Goal: Task Accomplishment & Management: Manage account settings

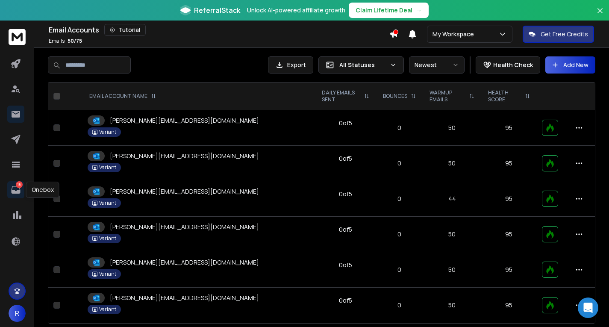
click at [13, 186] on icon at bounding box center [16, 190] width 10 height 10
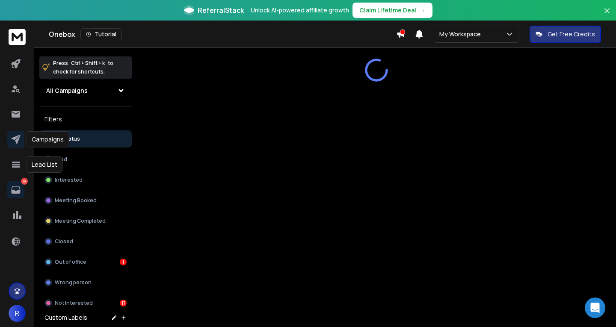
click at [18, 144] on icon at bounding box center [16, 139] width 10 height 10
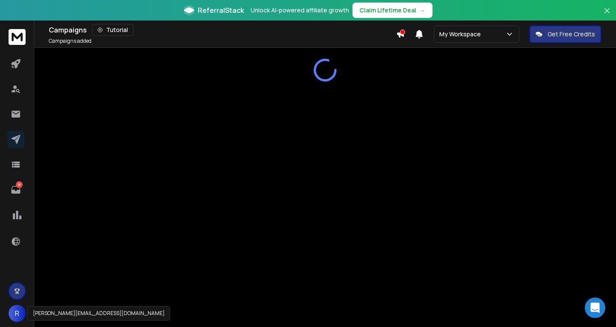
click at [20, 317] on span "R" at bounding box center [17, 313] width 17 height 17
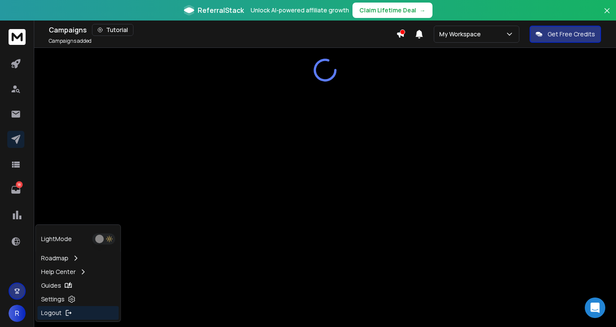
click at [51, 315] on p "Logout" at bounding box center [51, 313] width 21 height 9
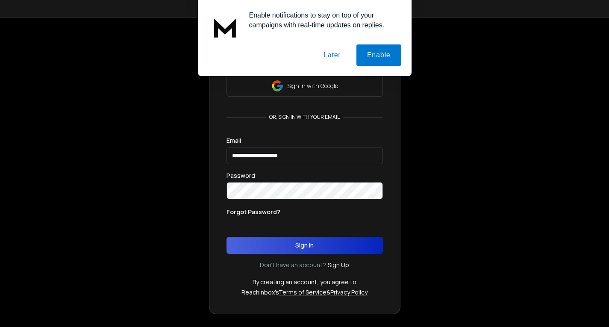
click at [290, 161] on input "**********" at bounding box center [305, 155] width 156 height 17
type input "**********"
click at [338, 252] on button "Sign In" at bounding box center [305, 245] width 156 height 17
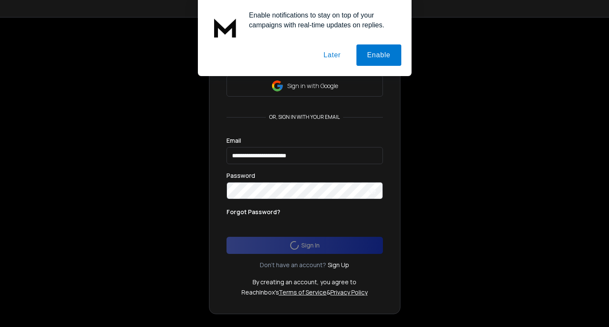
click at [341, 54] on button "Later" at bounding box center [332, 54] width 38 height 21
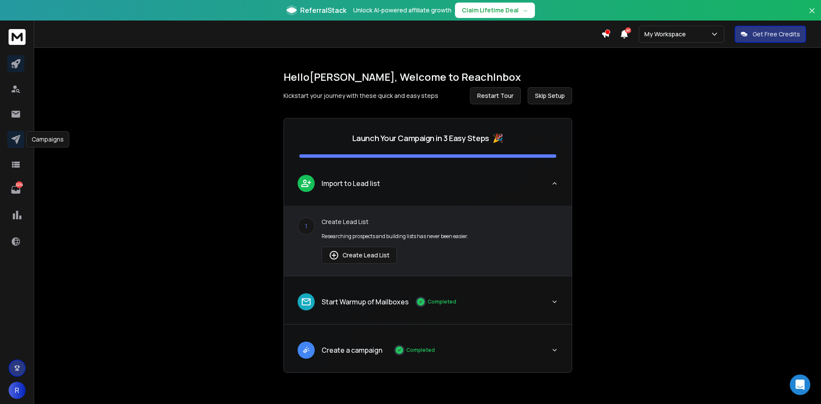
click at [21, 132] on link at bounding box center [15, 139] width 17 height 17
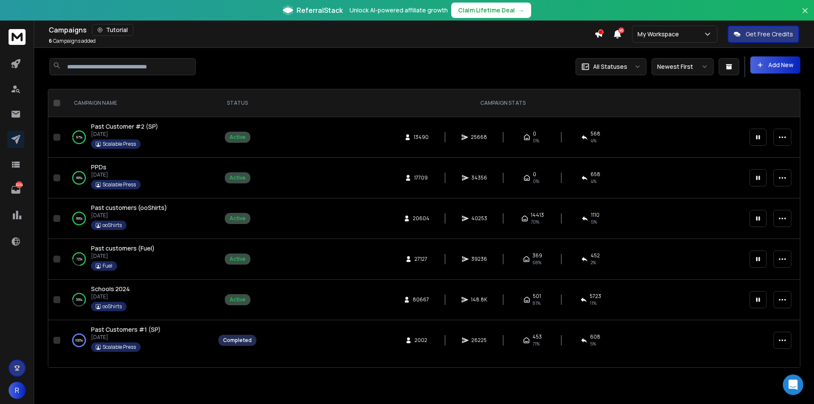
click at [332, 301] on div "80667 148.8K 501 81 % 5723 11 %" at bounding box center [503, 300] width 473 height 14
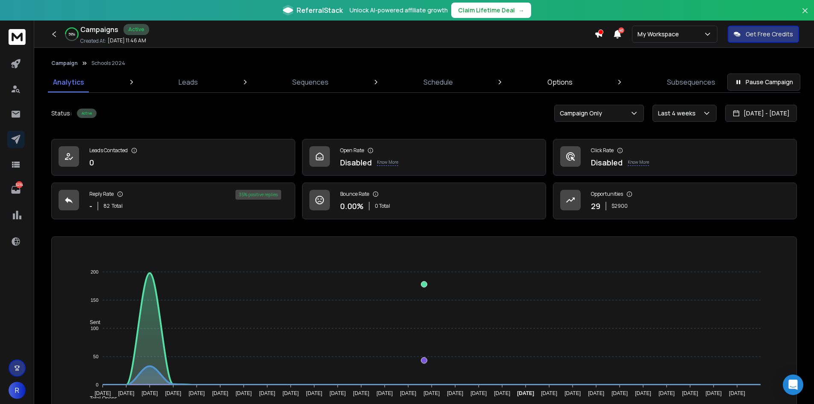
click at [533, 85] on p "Options" at bounding box center [560, 82] width 25 height 10
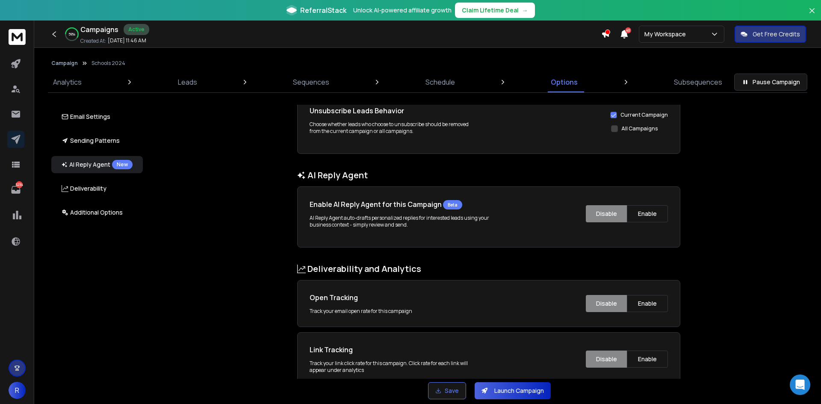
scroll to position [776, 0]
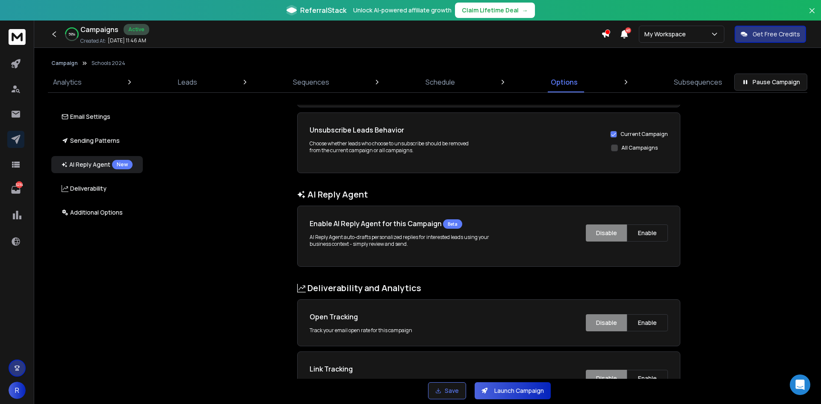
click at [533, 149] on label "All Campaigns" at bounding box center [639, 148] width 36 height 7
click at [533, 149] on button "All Campaigns" at bounding box center [614, 148] width 7 height 7
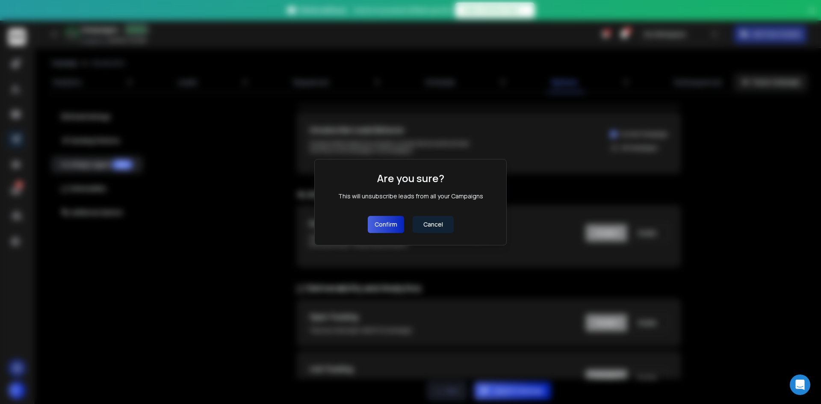
click at [393, 227] on button "Confirm" at bounding box center [386, 224] width 36 height 17
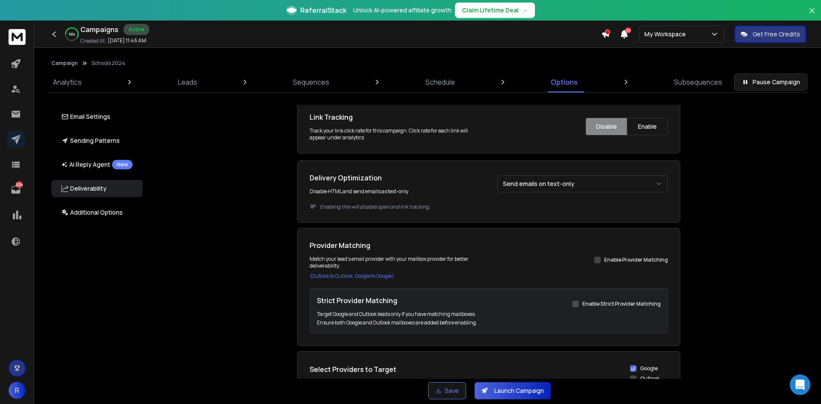
scroll to position [1075, 0]
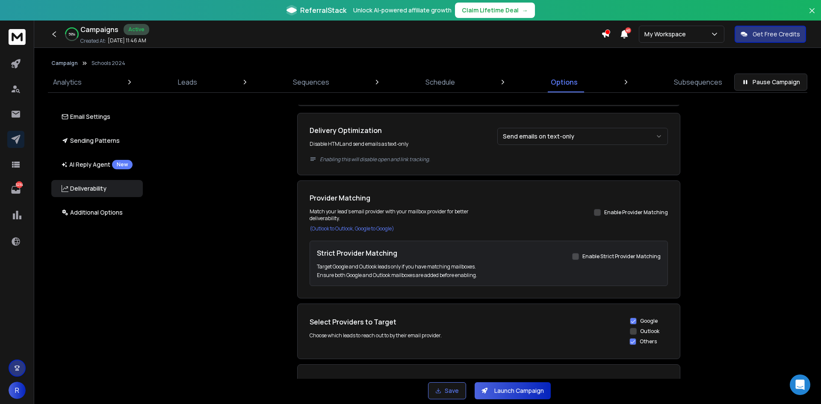
click at [533, 326] on label "Outlook" at bounding box center [649, 331] width 19 height 7
click at [533, 326] on button "Outlook" at bounding box center [633, 331] width 7 height 7
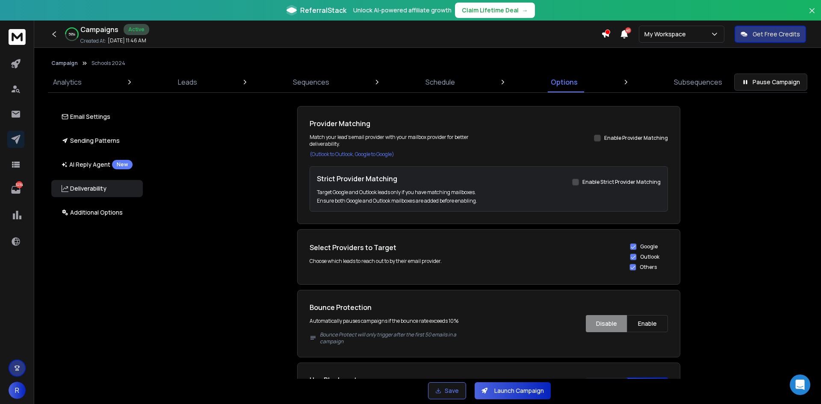
scroll to position [1160, 0]
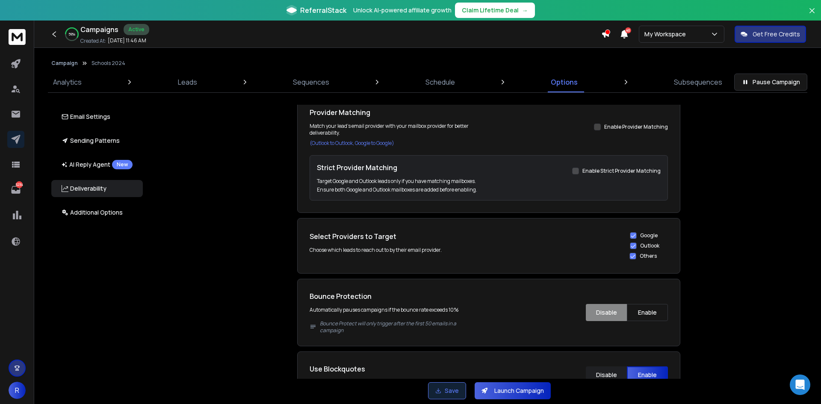
click at [454, 326] on button "Save" at bounding box center [447, 390] width 38 height 17
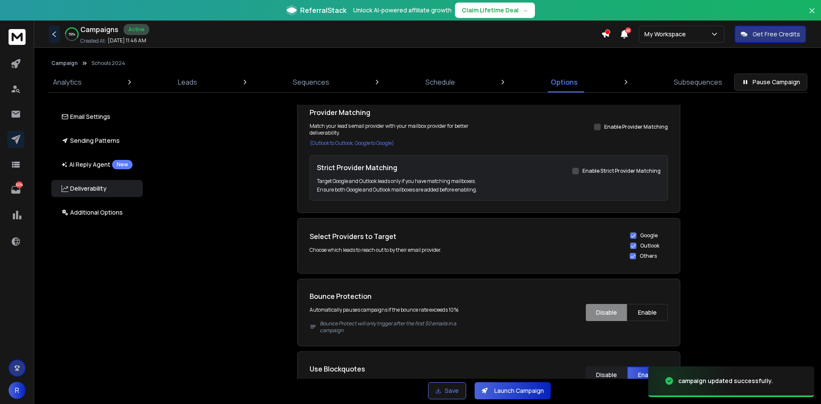
click at [62, 32] on div "59 % Campaigns Active Created At: Apr 26, 2025, 11:46 AM" at bounding box center [99, 34] width 100 height 21
click at [59, 33] on button at bounding box center [54, 34] width 11 height 17
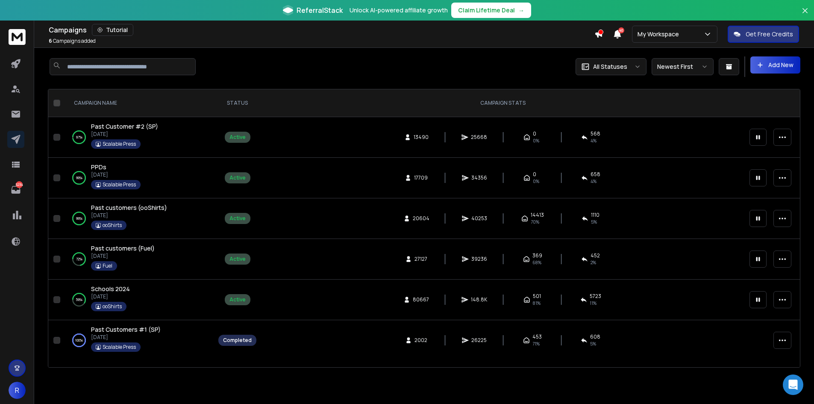
click at [159, 212] on link "Past customers (ooShirts)" at bounding box center [129, 208] width 76 height 9
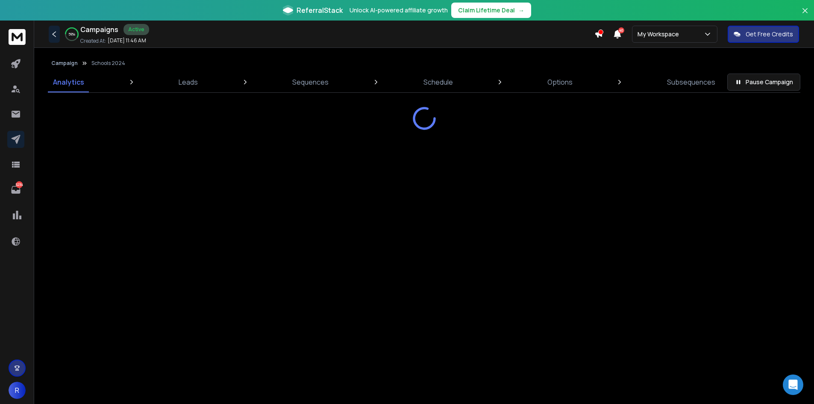
click at [53, 35] on icon at bounding box center [54, 34] width 8 height 8
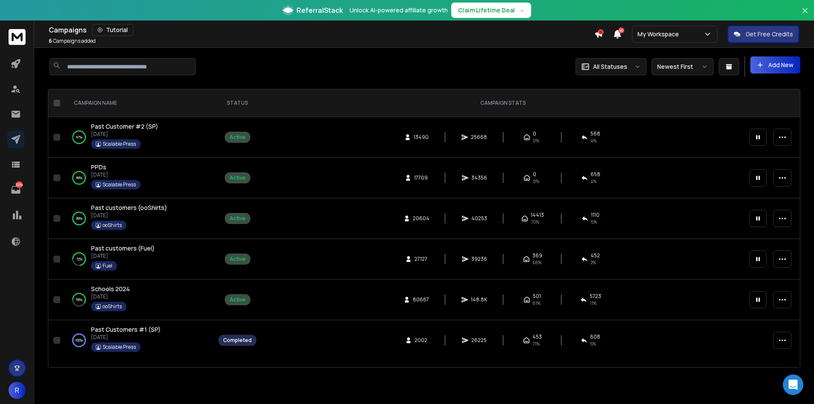
click at [145, 207] on span "Past customers (ooShirts)" at bounding box center [129, 208] width 76 height 8
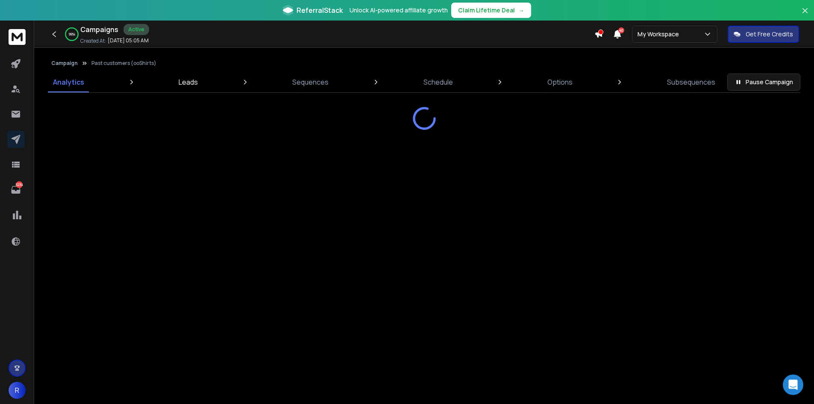
click at [186, 80] on p "Leads" at bounding box center [188, 82] width 19 height 10
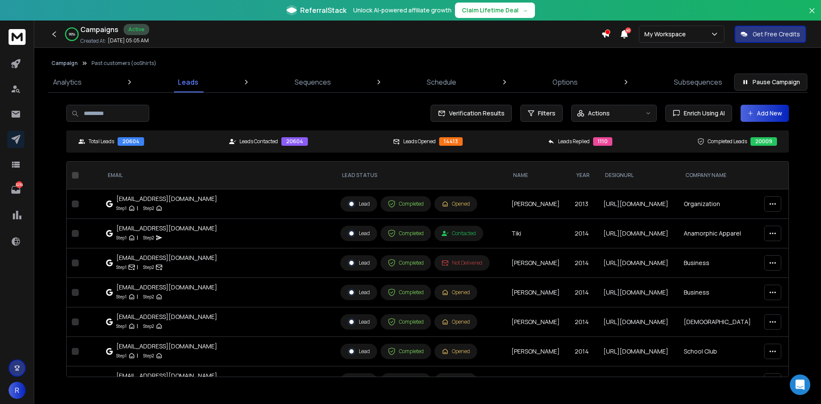
click at [412, 62] on div "Campaign Past customers (ooShirts)" at bounding box center [427, 63] width 752 height 7
click at [533, 82] on p "Options" at bounding box center [564, 82] width 25 height 10
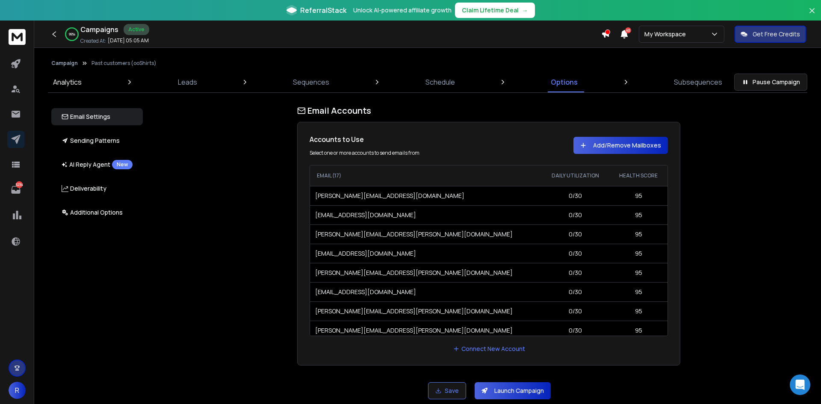
click at [65, 84] on p "Analytics" at bounding box center [67, 82] width 29 height 10
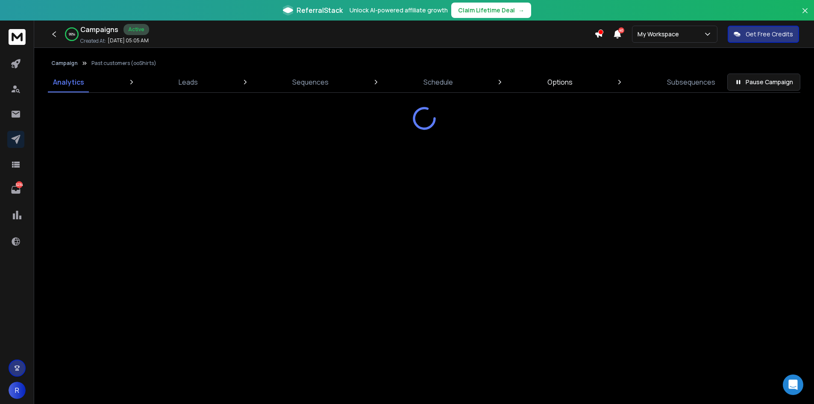
click at [533, 82] on p "Options" at bounding box center [560, 82] width 25 height 10
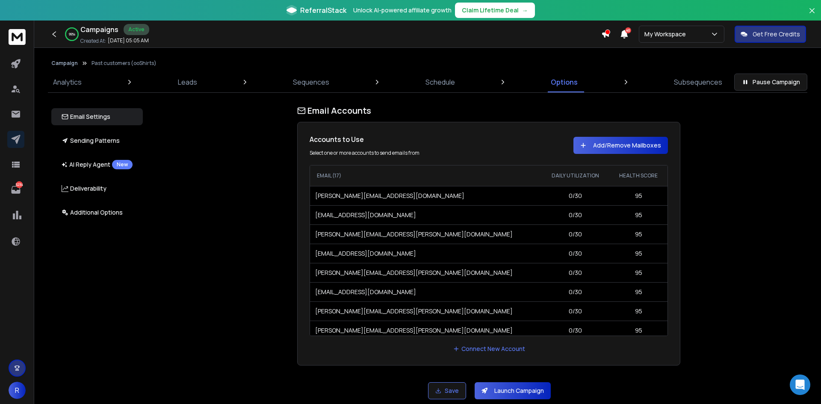
click at [76, 63] on button "Campaign" at bounding box center [64, 63] width 27 height 7
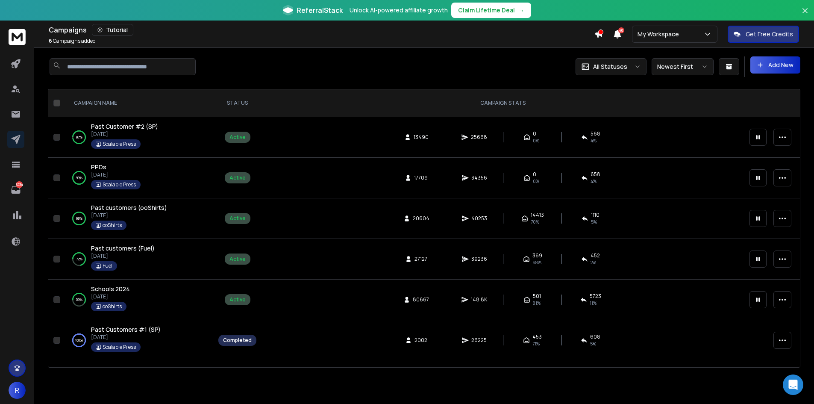
click at [533, 219] on button "button" at bounding box center [783, 218] width 18 height 17
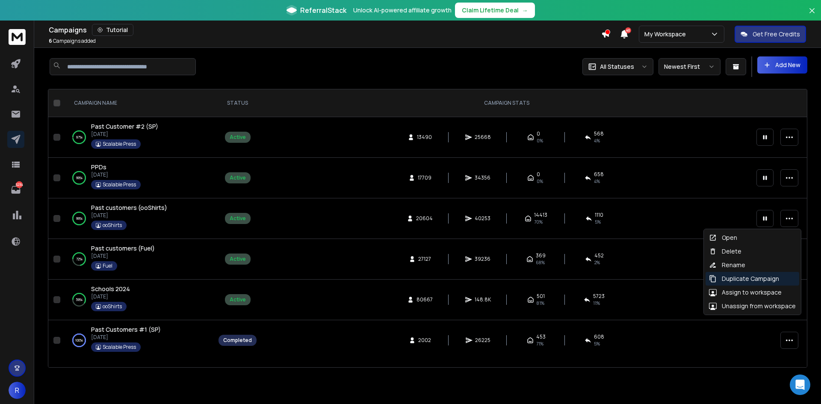
click at [533, 283] on div "Duplicate Campaign" at bounding box center [744, 278] width 70 height 9
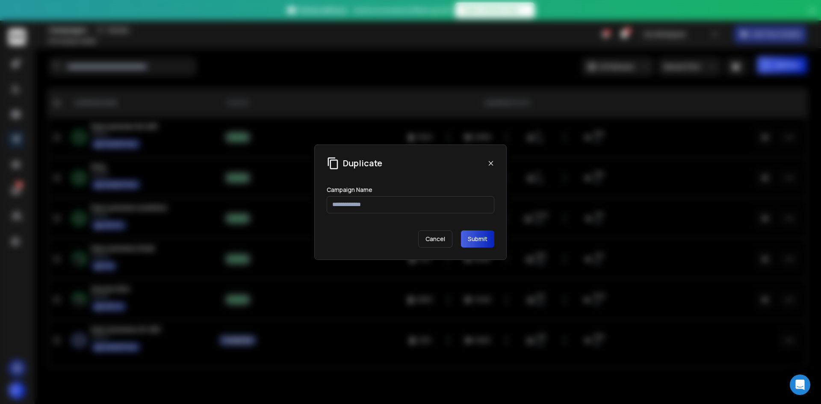
click at [375, 206] on input "text" at bounding box center [411, 204] width 168 height 17
type input "**********"
click at [480, 233] on button "Submit" at bounding box center [477, 238] width 33 height 17
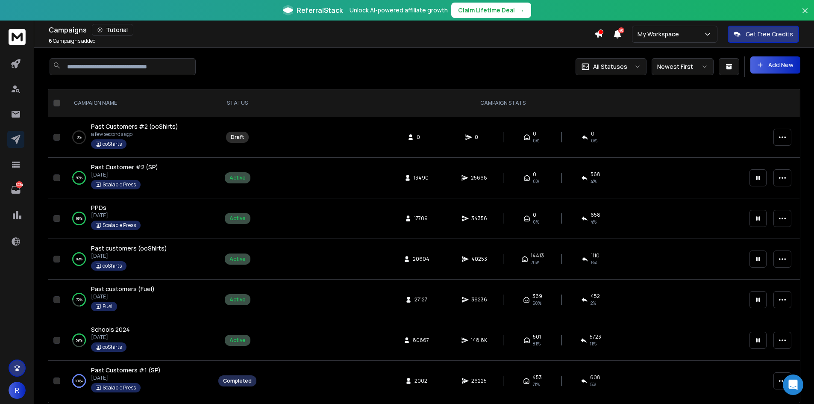
click at [349, 149] on td "0 0 0 0% 0 0%" at bounding box center [503, 137] width 483 height 41
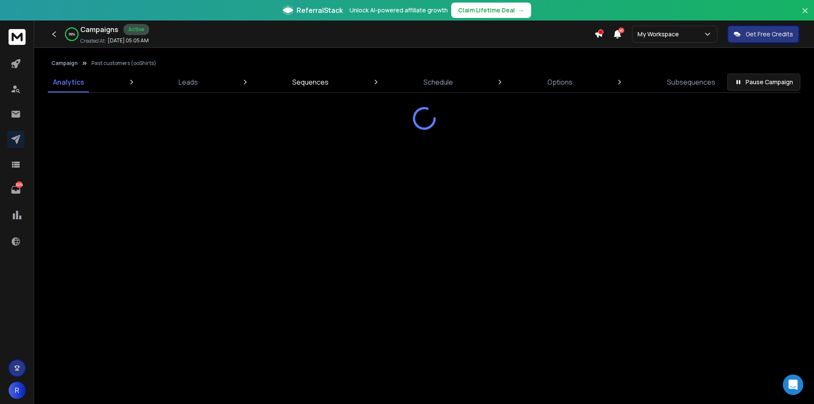
click at [304, 82] on p "Sequences" at bounding box center [310, 82] width 36 height 10
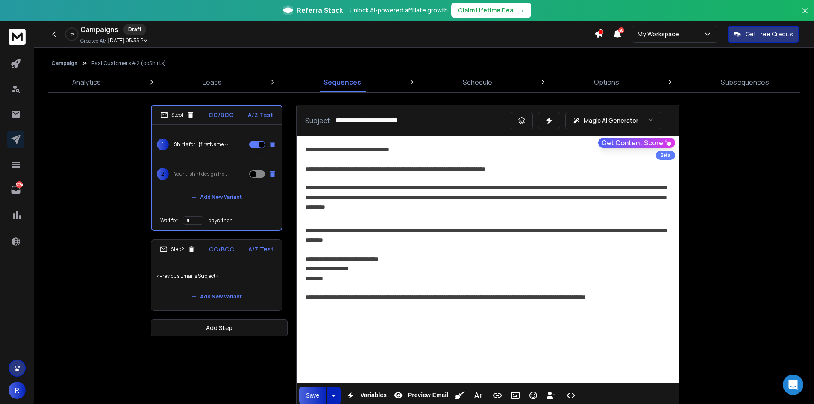
click at [232, 283] on p "<Previous Email's Subject>" at bounding box center [216, 276] width 121 height 24
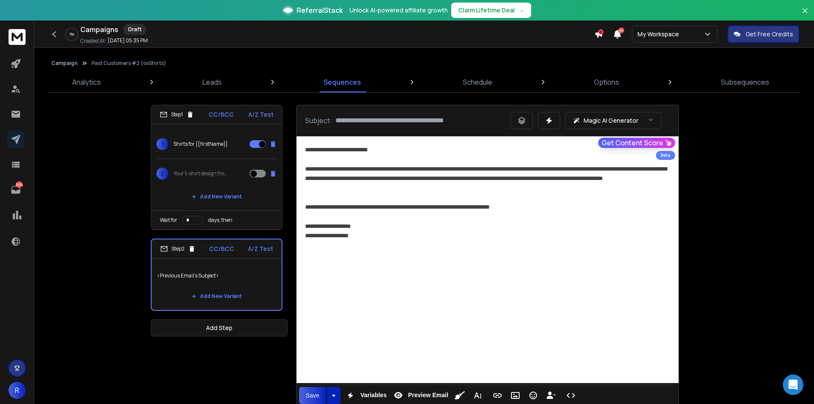
click at [218, 168] on div "2 Your t-shirt design from {{Year}}" at bounding box center [192, 174] width 72 height 12
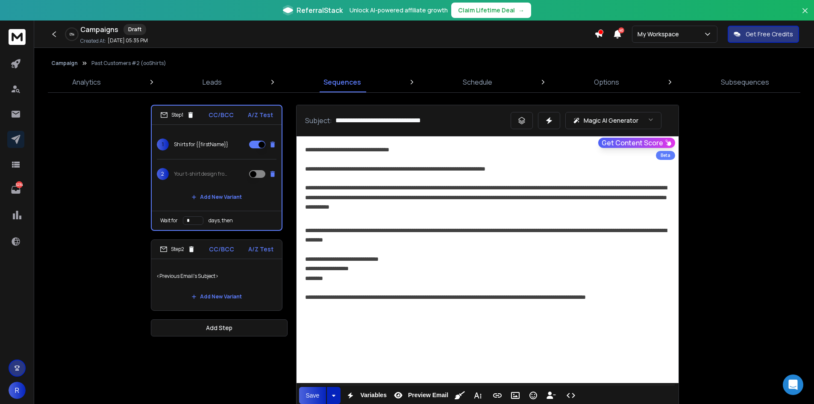
click at [221, 140] on div "1 Shirts for {{firstName}}" at bounding box center [192, 145] width 71 height 12
click at [221, 159] on div "1 Shirts for {{firstName}}" at bounding box center [217, 144] width 120 height 29
click at [221, 168] on div "2 Your t-shirt design from {{Year}}" at bounding box center [193, 174] width 72 height 12
click at [224, 139] on div "1 Shirts for {{firstName}}" at bounding box center [192, 145] width 71 height 12
type input "**********"
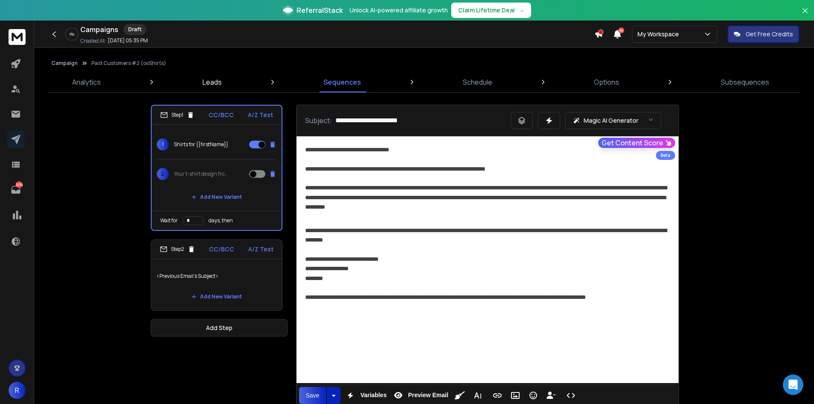
click at [217, 88] on link "Leads" at bounding box center [212, 82] width 29 height 21
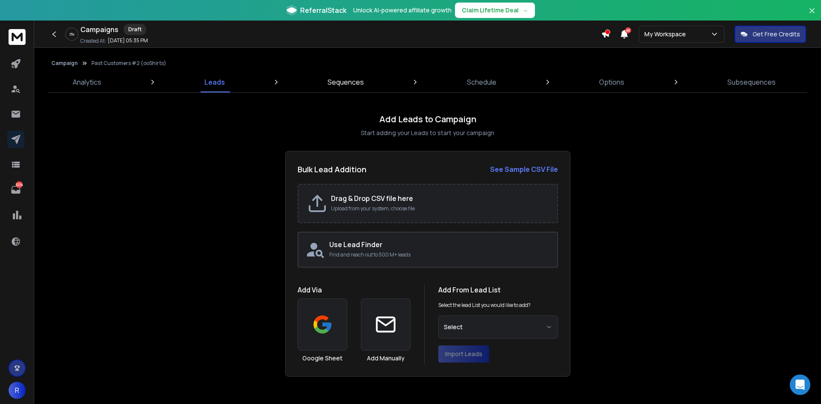
click at [345, 90] on link "Sequences" at bounding box center [345, 82] width 47 height 21
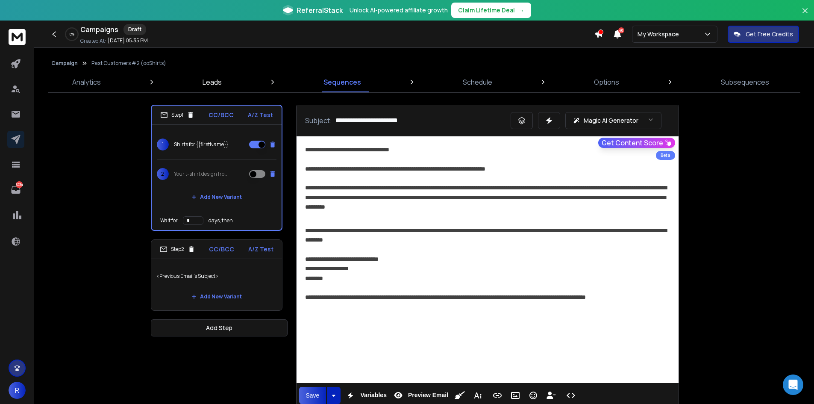
click at [212, 82] on p "Leads" at bounding box center [212, 82] width 19 height 10
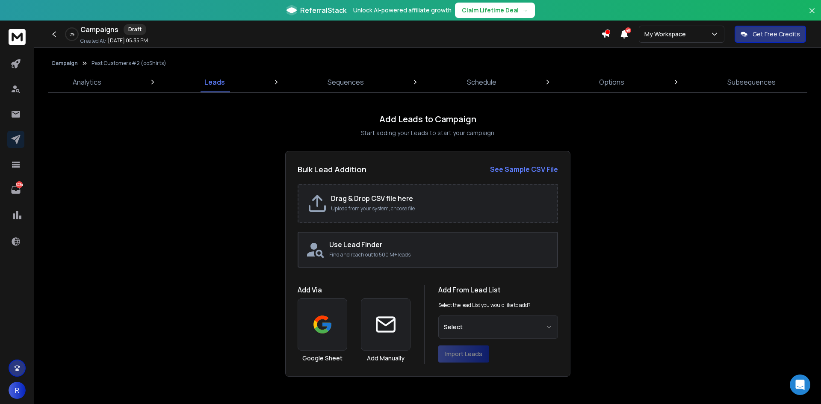
click at [379, 206] on p "Upload from your system, choose file" at bounding box center [440, 208] width 218 height 7
click at [533, 224] on div "Add Leads to Campaign Start adding your Leads to start your campaign Bulk Lead …" at bounding box center [427, 241] width 752 height 272
click at [533, 212] on div "Add Leads to Campaign Start adding your Leads to start your campaign Bulk Lead …" at bounding box center [427, 241] width 752 height 272
click at [533, 230] on div "Add Leads to Campaign Start adding your Leads to start your campaign Bulk Lead …" at bounding box center [427, 241] width 752 height 272
click at [711, 293] on div "Add Leads to Campaign Start adding your Leads to start your campaign Bulk Lead …" at bounding box center [427, 241] width 752 height 272
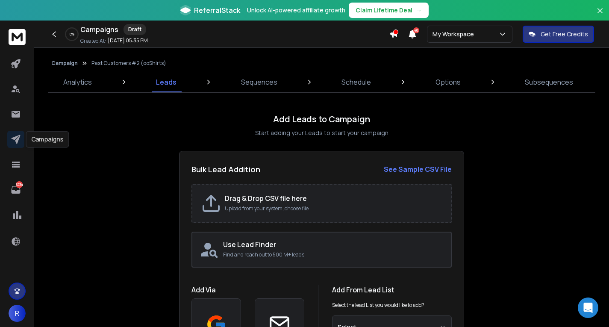
click at [11, 141] on icon at bounding box center [16, 139] width 10 height 10
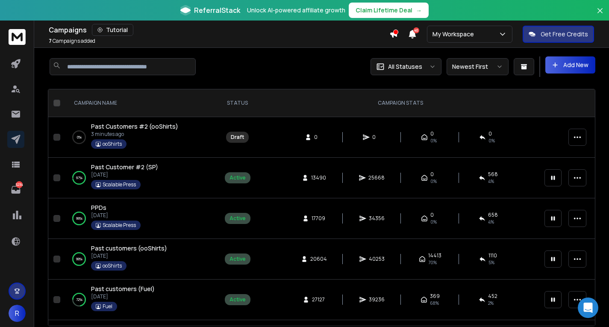
click at [154, 131] on p "3 minutes ago" at bounding box center [134, 134] width 87 height 7
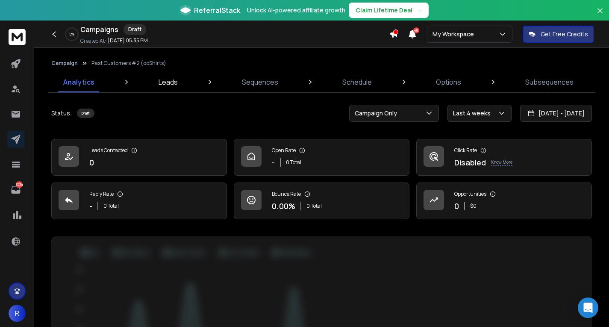
click at [176, 84] on p "Leads" at bounding box center [168, 82] width 19 height 10
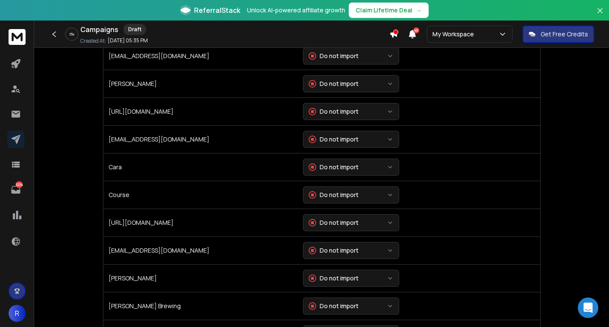
scroll to position [2066, 0]
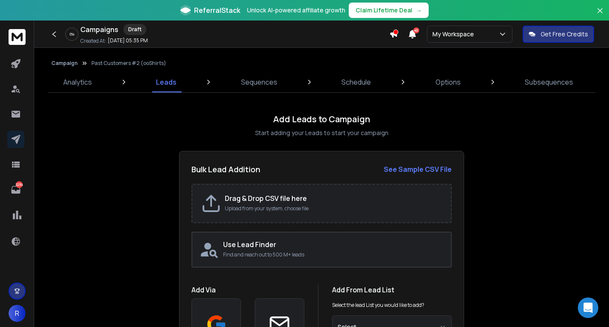
click at [286, 190] on div "Drag & Drop CSV file here Upload from your system, choose file" at bounding box center [322, 203] width 260 height 39
type input "**********"
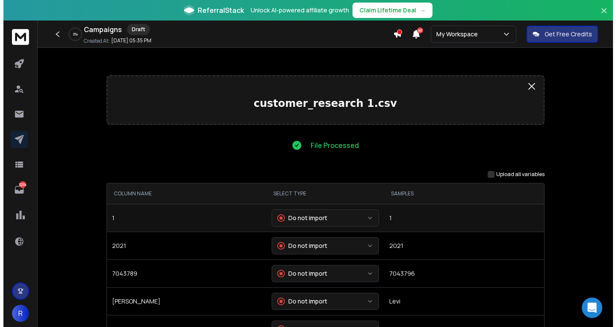
scroll to position [171, 0]
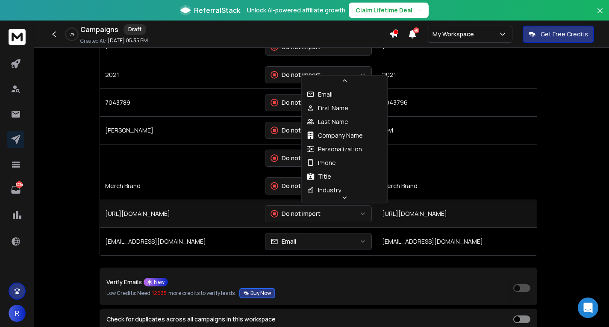
click at [360, 216] on button "Do not import" at bounding box center [318, 213] width 107 height 17
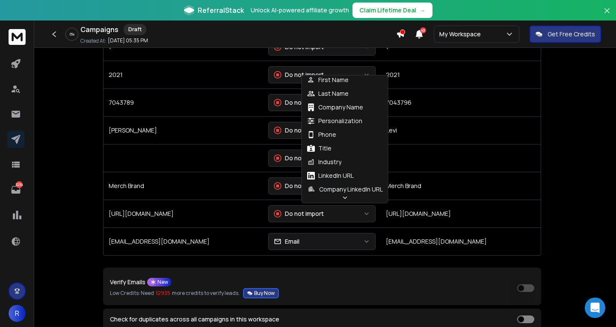
scroll to position [0, 0]
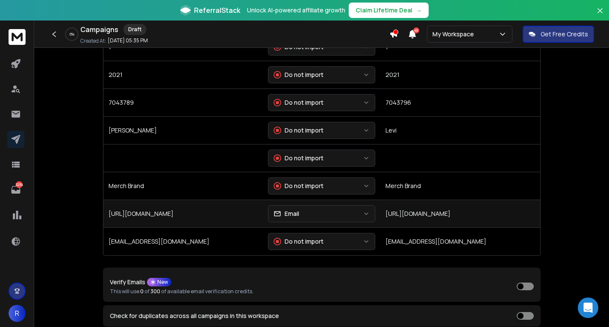
click at [344, 217] on button "Email" at bounding box center [321, 213] width 107 height 17
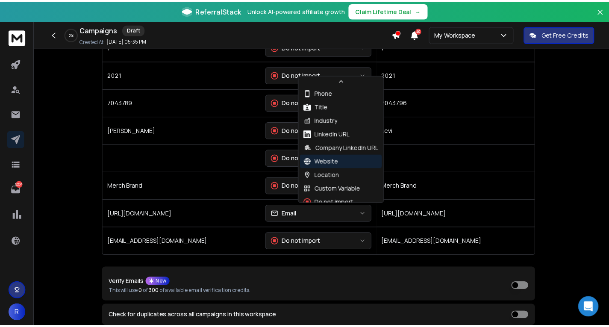
scroll to position [78, 0]
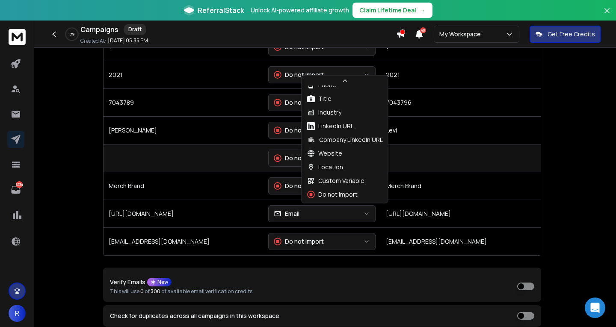
click at [242, 157] on td at bounding box center [183, 158] width 160 height 28
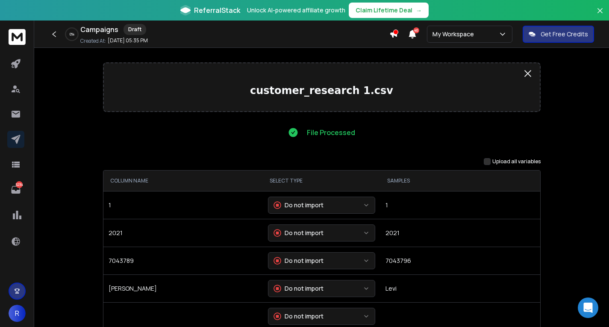
scroll to position [0, 0]
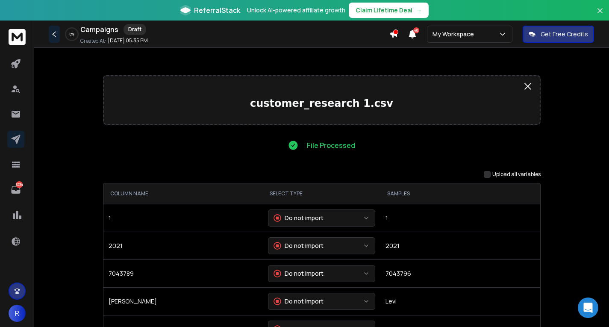
click at [52, 34] on icon at bounding box center [54, 34] width 8 height 8
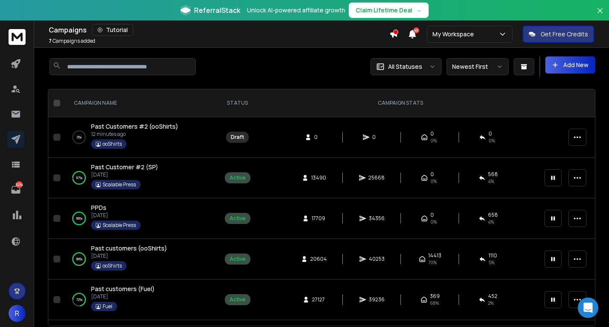
click at [156, 131] on p "12 minutes ago" at bounding box center [134, 134] width 87 height 7
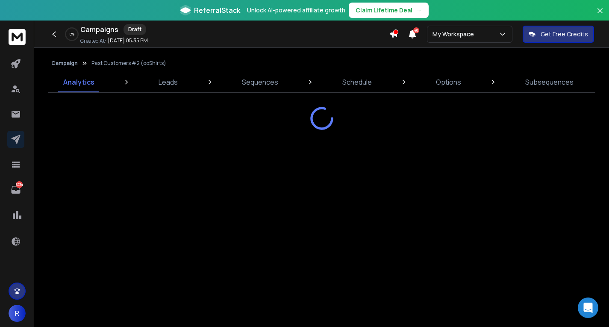
click at [149, 85] on div "Analytics Leads Sequences Schedule Options Subsequences" at bounding box center [318, 82] width 541 height 21
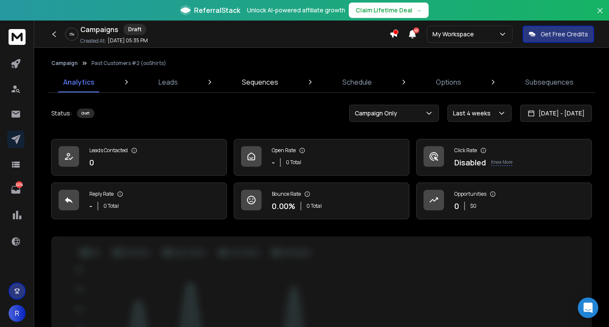
click at [257, 84] on p "Sequences" at bounding box center [260, 82] width 36 height 10
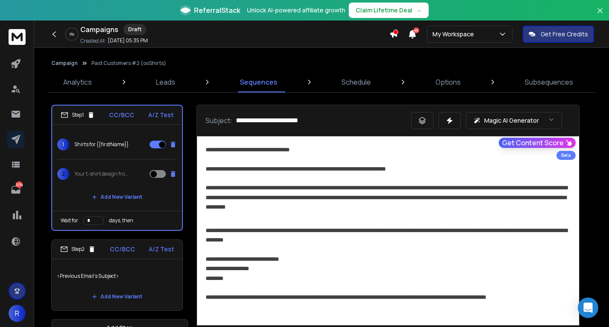
click at [263, 203] on div "**********" at bounding box center [388, 197] width 365 height 29
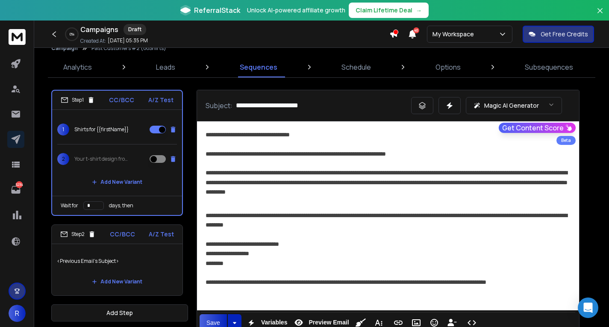
scroll to position [35, 0]
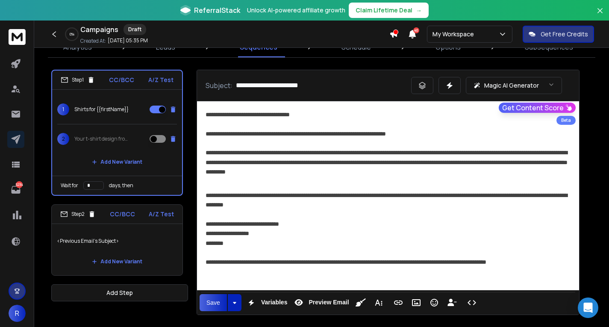
click at [121, 132] on div "2 Your t-shirt design from {{Year}}" at bounding box center [117, 138] width 120 height 29
click at [118, 106] on p "Shirts for {{firstName}}" at bounding box center [101, 109] width 54 height 7
click at [113, 131] on div "2 Your t-shirt design from {{Year}}" at bounding box center [117, 138] width 120 height 29
click at [111, 100] on div "1 Shirts for {{firstName}}" at bounding box center [117, 109] width 120 height 29
click at [112, 135] on div "2 Your t-shirt design from {{Year}}" at bounding box center [93, 139] width 72 height 12
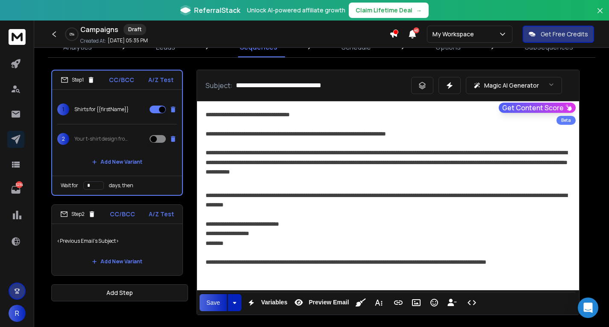
click at [113, 109] on p "Shirts for {{firstName}}" at bounding box center [101, 109] width 54 height 7
click at [117, 129] on div "2 Your t-shirt design from {{Year}}" at bounding box center [117, 138] width 120 height 29
type input "**********"
click at [112, 241] on p "<Previous Email's Subject>" at bounding box center [117, 241] width 121 height 24
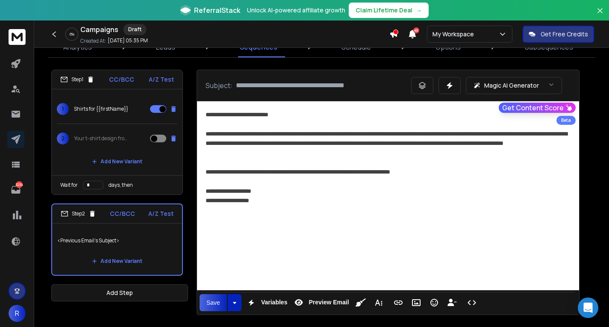
click at [103, 132] on div "2 Your t-shirt design from {{Year}}" at bounding box center [117, 138] width 121 height 29
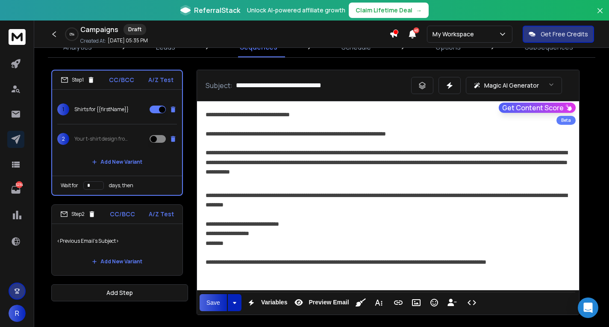
click at [103, 112] on p "Shirts for {{firstName}}" at bounding box center [101, 109] width 54 height 7
type input "**********"
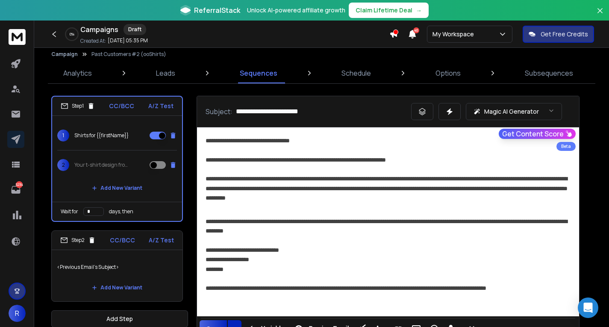
scroll to position [0, 0]
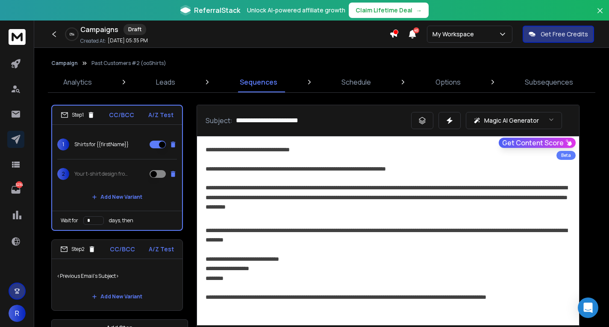
click at [97, 221] on input "*" at bounding box center [93, 220] width 21 height 9
type input "*"
click at [118, 96] on div "**********" at bounding box center [322, 204] width 548 height 297
click at [118, 281] on p "<Previous Email's Subject>" at bounding box center [117, 276] width 121 height 24
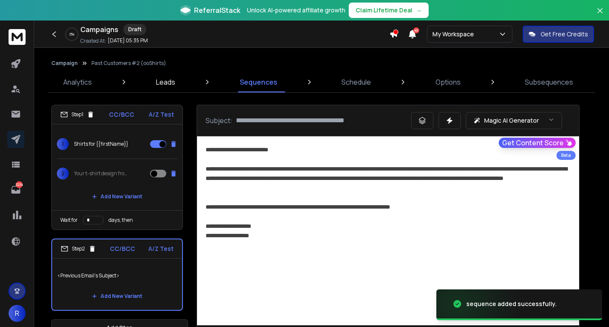
click at [160, 81] on p "Leads" at bounding box center [165, 82] width 19 height 10
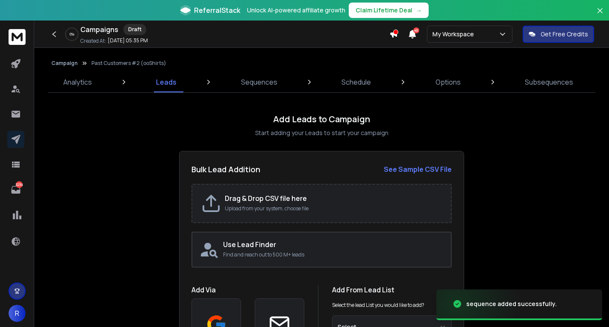
click at [289, 216] on div "Drag & Drop CSV file here Upload from your system, choose file" at bounding box center [322, 203] width 260 height 39
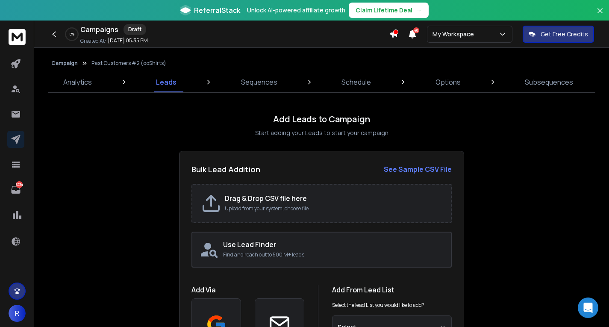
click at [268, 206] on p "Upload from your system, choose file" at bounding box center [334, 208] width 218 height 7
type input "**********"
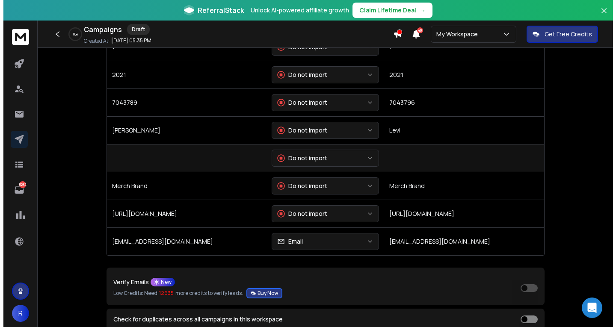
scroll to position [128, 0]
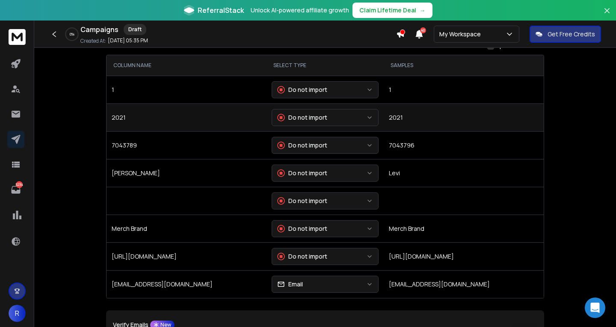
click at [327, 115] on div "Do not import" at bounding box center [302, 117] width 50 height 9
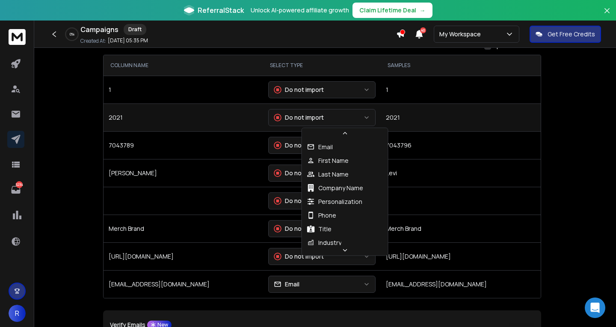
scroll to position [86, 0]
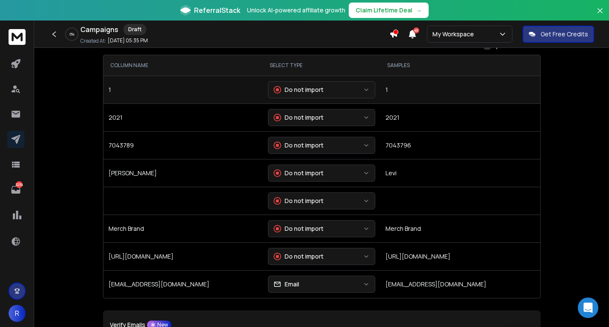
click at [348, 94] on button "Do not import" at bounding box center [321, 89] width 107 height 17
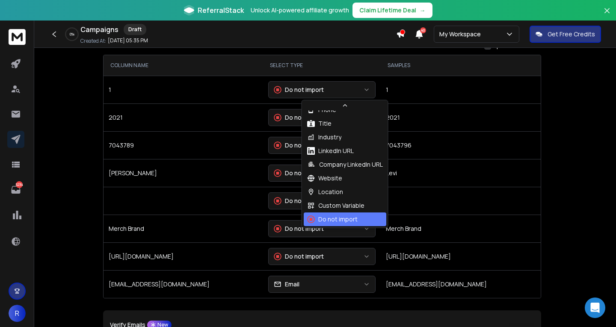
scroll to position [78, 0]
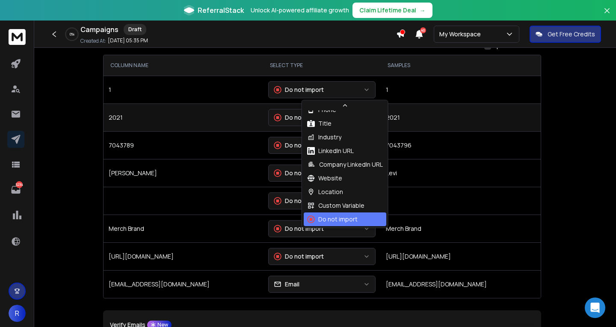
click at [230, 130] on td "2021" at bounding box center [183, 117] width 160 height 28
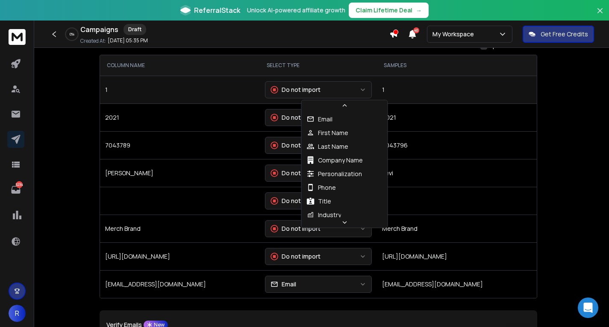
click at [321, 93] on div "Do not import" at bounding box center [296, 90] width 50 height 9
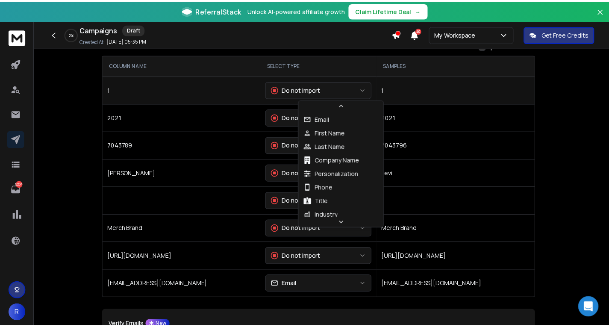
scroll to position [86, 0]
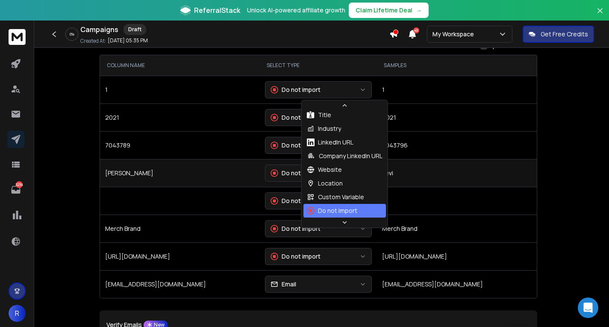
click at [199, 185] on td "[PERSON_NAME]" at bounding box center [180, 173] width 160 height 28
